Goal: Navigation & Orientation: Find specific page/section

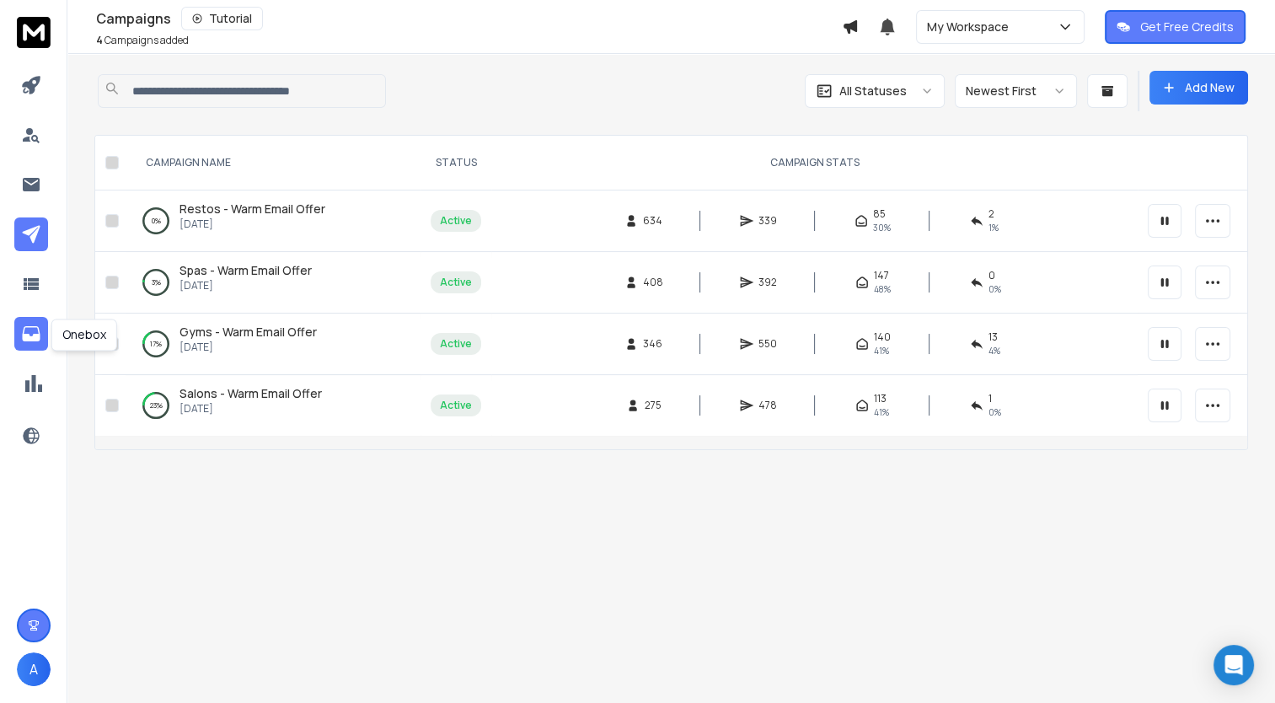
click at [27, 339] on icon at bounding box center [31, 333] width 18 height 15
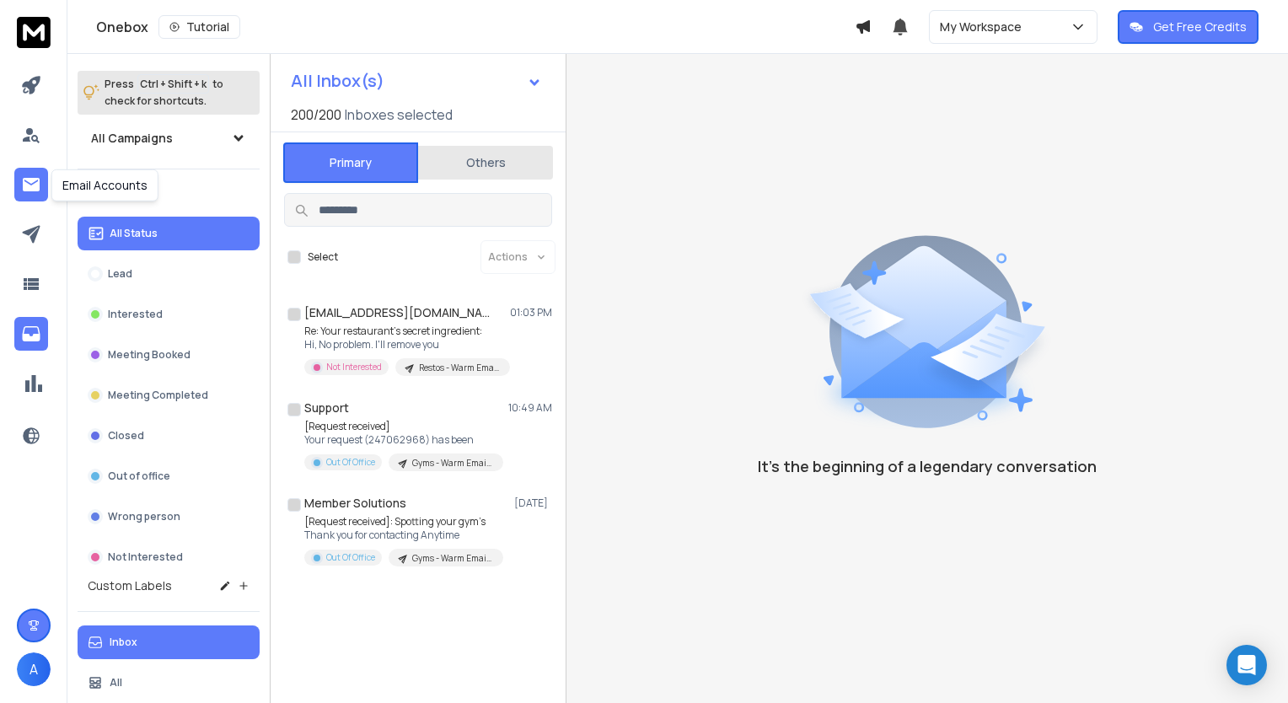
click at [28, 181] on icon at bounding box center [31, 184] width 17 height 13
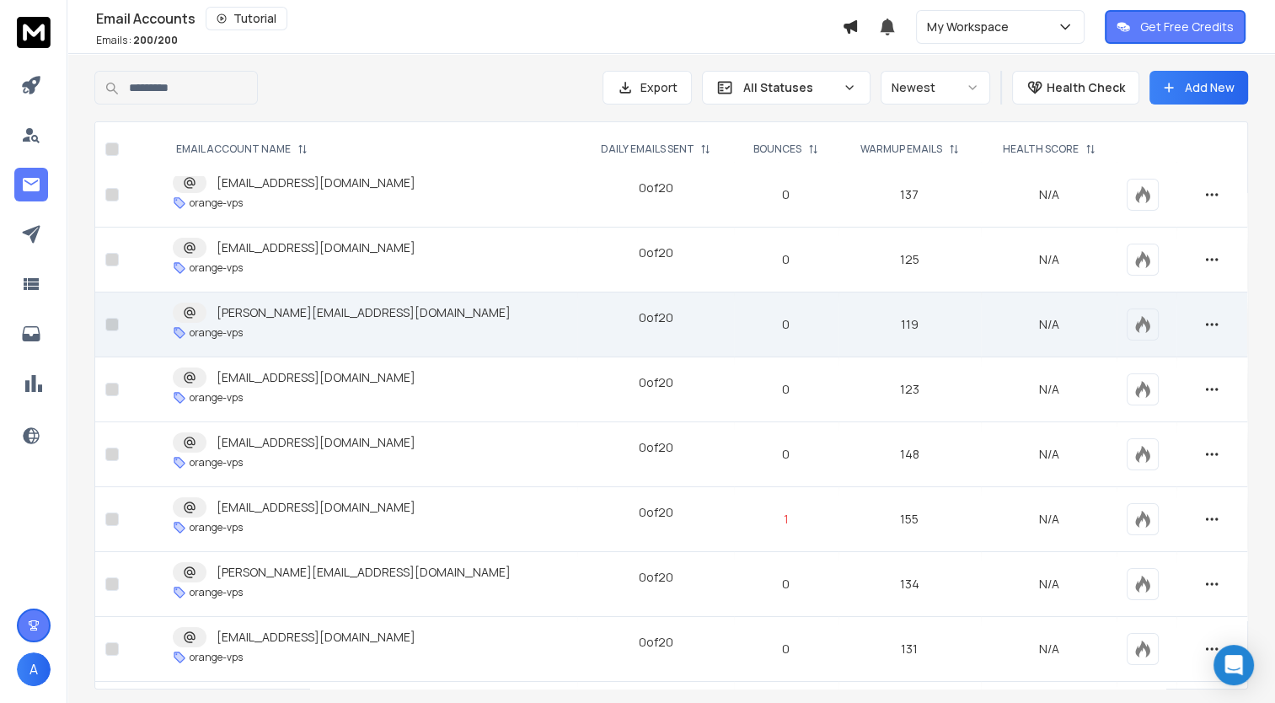
scroll to position [12444, 0]
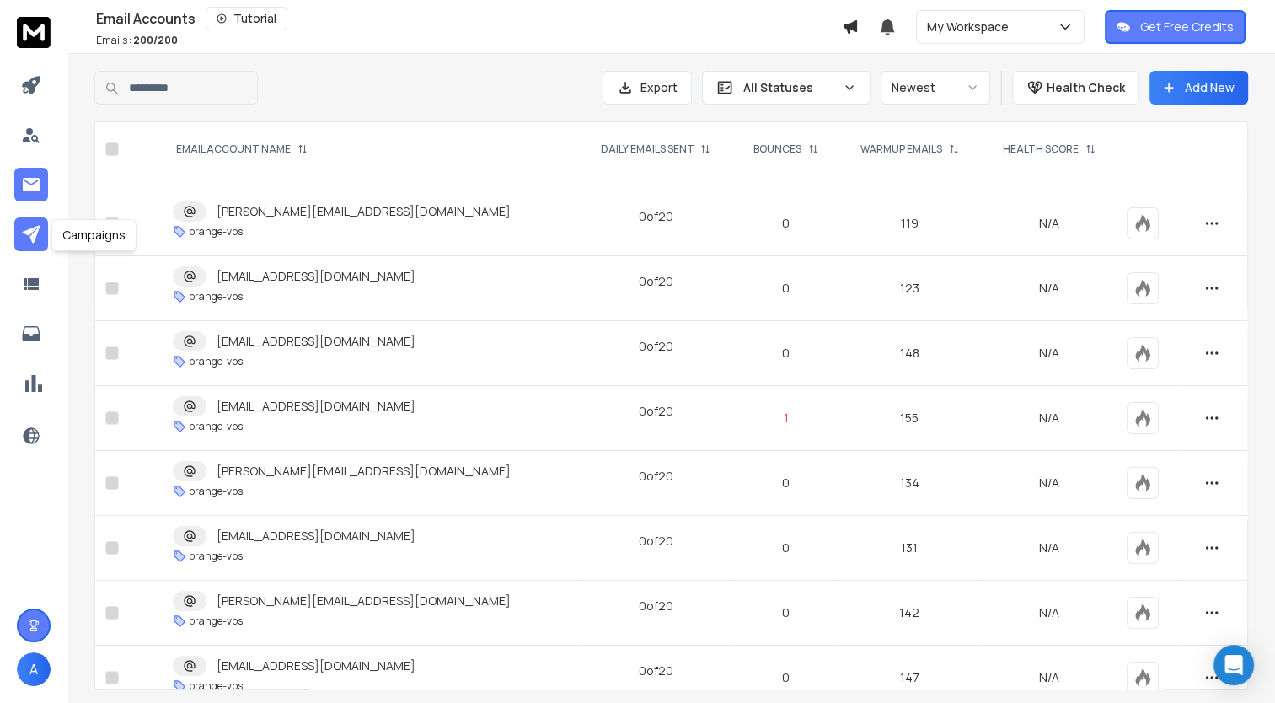
click at [32, 248] on link at bounding box center [31, 234] width 34 height 34
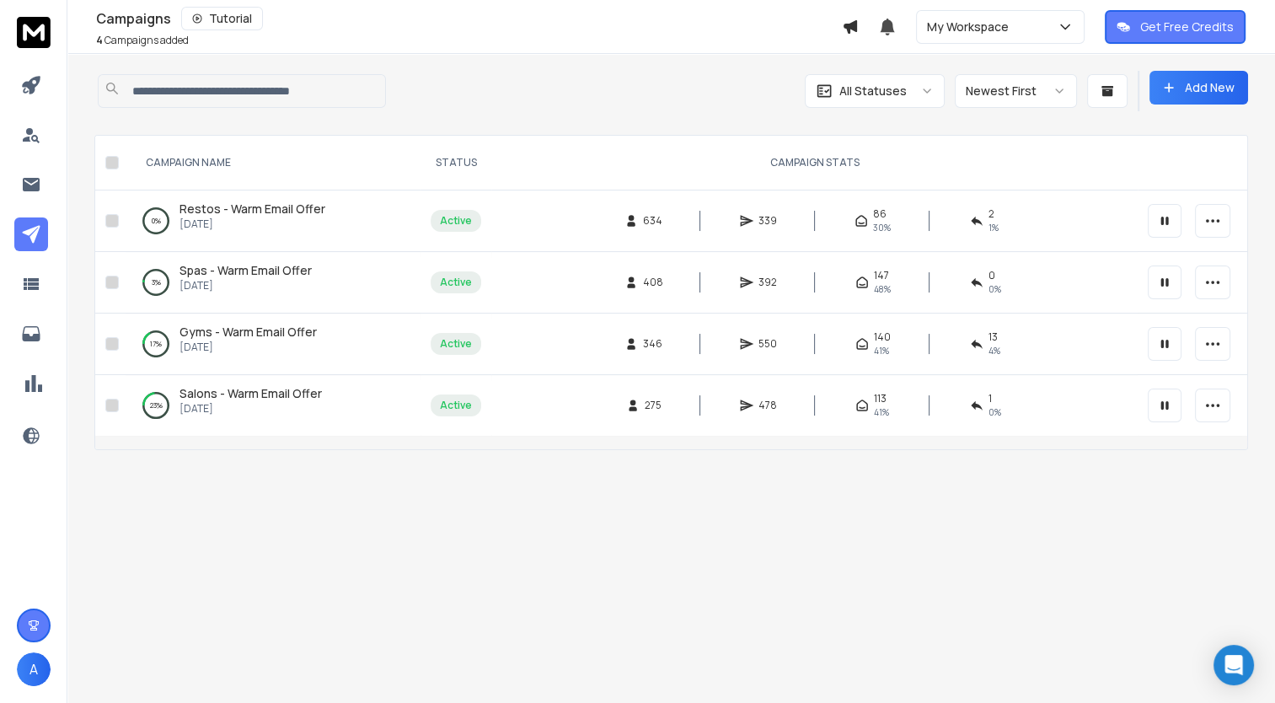
click at [486, 547] on div "Campaigns 4 Campaigns Added All Statuses Newest First Add New CAMPAIGN NAME STA…" at bounding box center [671, 422] width 1154 height 703
